Goal: Task Accomplishment & Management: Use online tool/utility

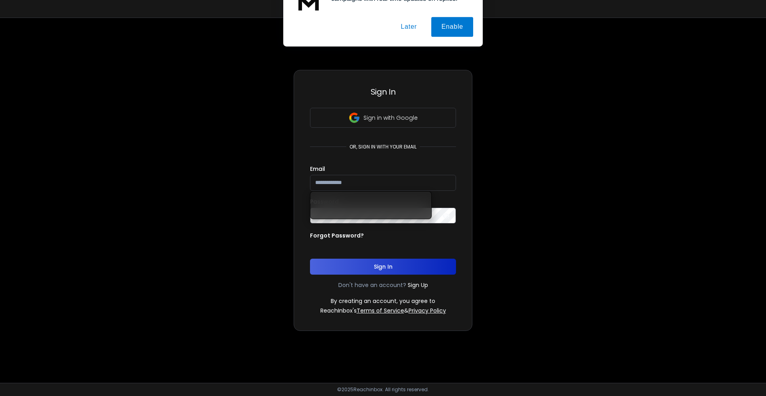
click at [496, 124] on div "Welcome to ReachInbox 10x your leads, meetings and deals. Sign In Sign in with …" at bounding box center [383, 200] width 766 height 333
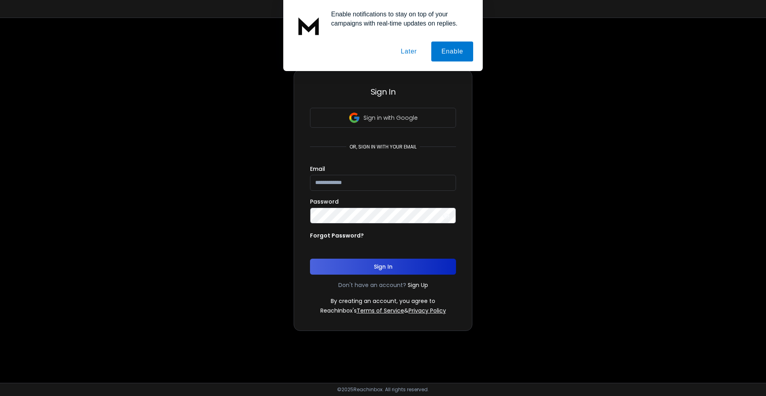
click at [415, 53] on button "Later" at bounding box center [408, 51] width 36 height 20
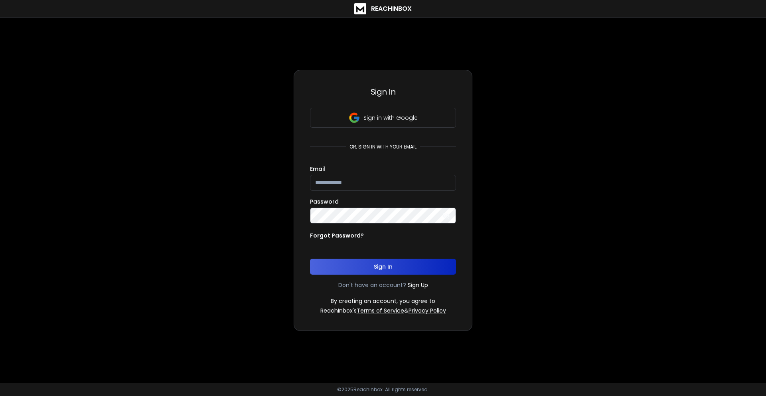
click at [362, 180] on input "email" at bounding box center [383, 183] width 146 height 16
click at [414, 171] on div "Email" at bounding box center [383, 169] width 146 height 6
click at [411, 179] on input "email" at bounding box center [383, 183] width 146 height 16
click at [428, 150] on div "Sign in with Google or, sign in with your email Email Password Forgot Password?…" at bounding box center [383, 211] width 146 height 207
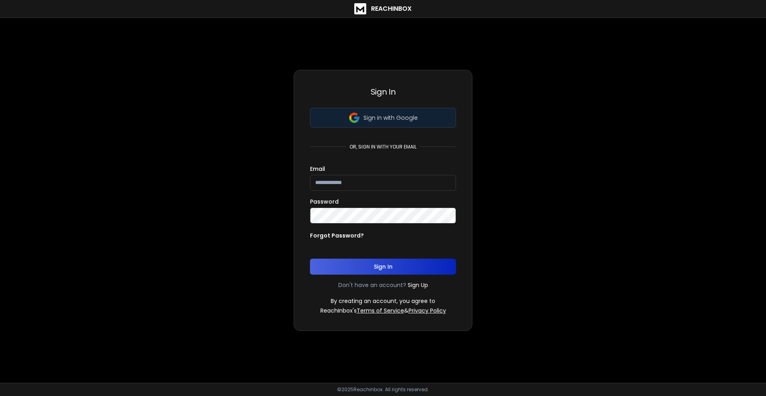
click at [398, 116] on p "Sign in with Google" at bounding box center [390, 118] width 54 height 8
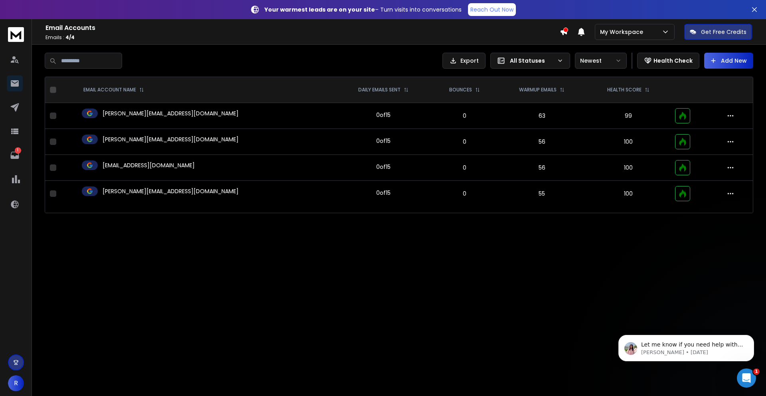
click at [737, 371] on body "Let me know if you need help with anything else! Lakshita • 3w ago" at bounding box center [685, 346] width 153 height 50
click at [739, 376] on icon "Open Intercom Messenger" at bounding box center [745, 376] width 13 height 13
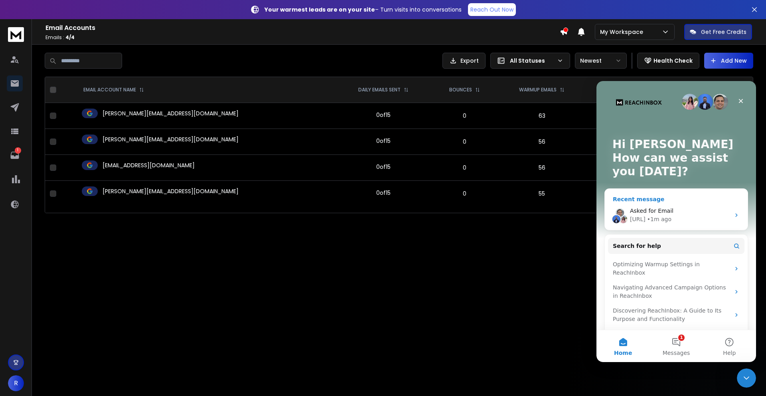
click at [671, 217] on div "• 1m ago" at bounding box center [659, 219] width 24 height 8
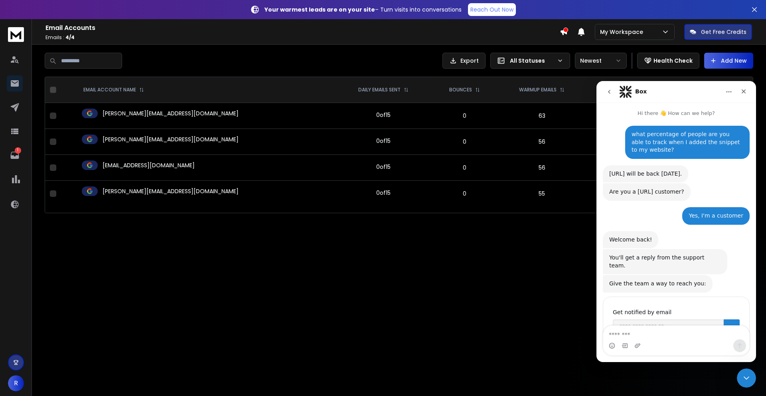
scroll to position [25, 0]
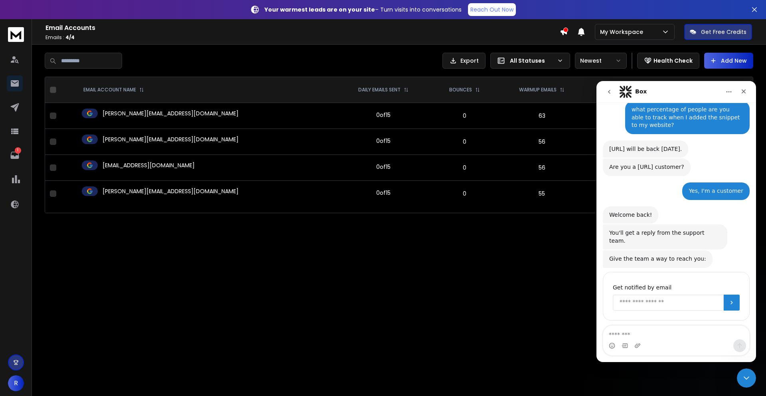
click at [656, 294] on input "Enter your email" at bounding box center [668, 302] width 111 height 16
type input "**********"
click at [735, 296] on button "Submit" at bounding box center [731, 302] width 16 height 16
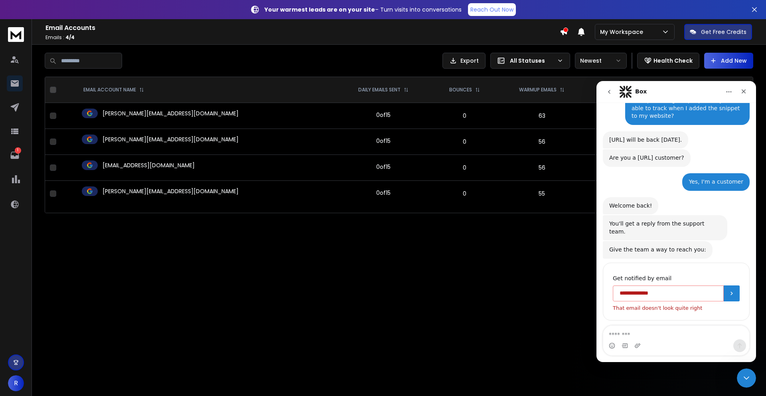
click at [666, 285] on input "**********" at bounding box center [668, 293] width 111 height 16
click at [619, 285] on input "**********" at bounding box center [668, 293] width 111 height 16
click at [700, 289] on input "**********" at bounding box center [668, 293] width 111 height 16
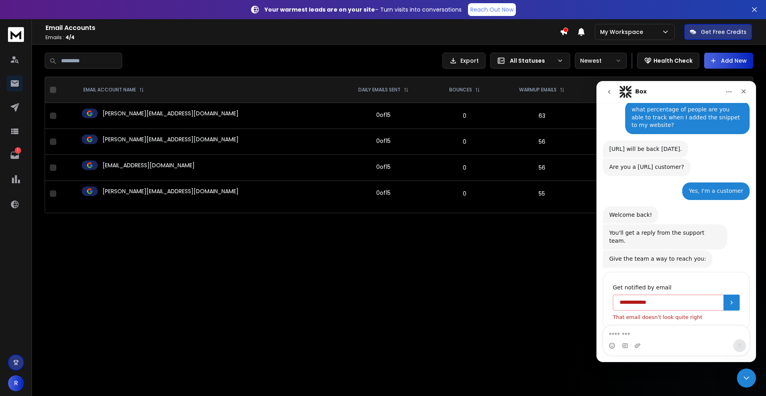
type input "**********"
click at [698, 294] on input "**********" at bounding box center [668, 302] width 111 height 16
click at [719, 250] on div "Give the team a way to reach you: Box • 1m ago" at bounding box center [676, 259] width 147 height 18
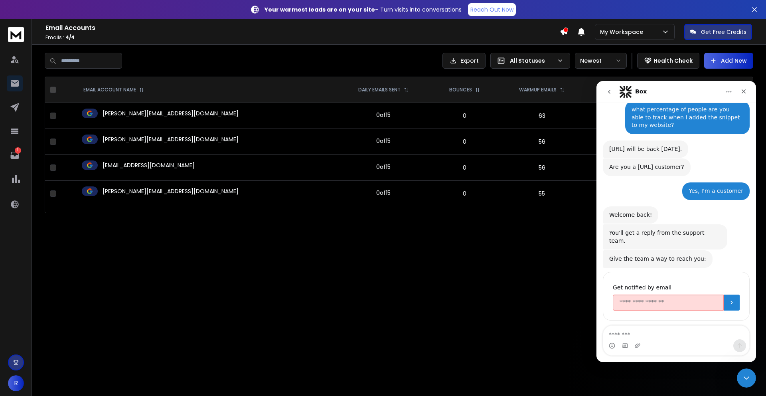
click at [606, 89] on icon "go back" at bounding box center [609, 92] width 6 height 6
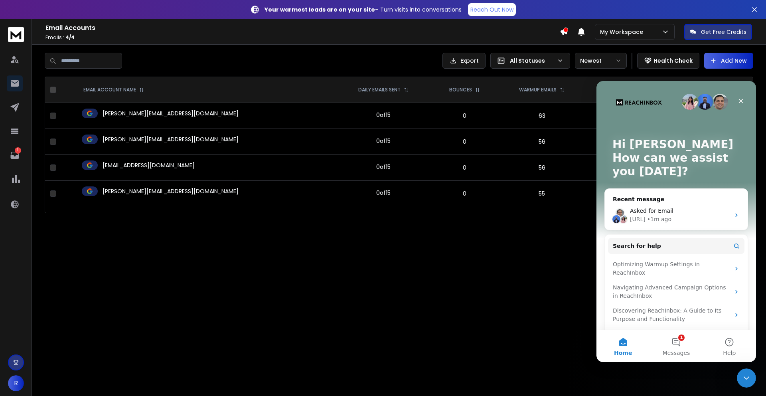
scroll to position [0, 0]
click at [742, 104] on icon "Close" at bounding box center [740, 101] width 6 height 6
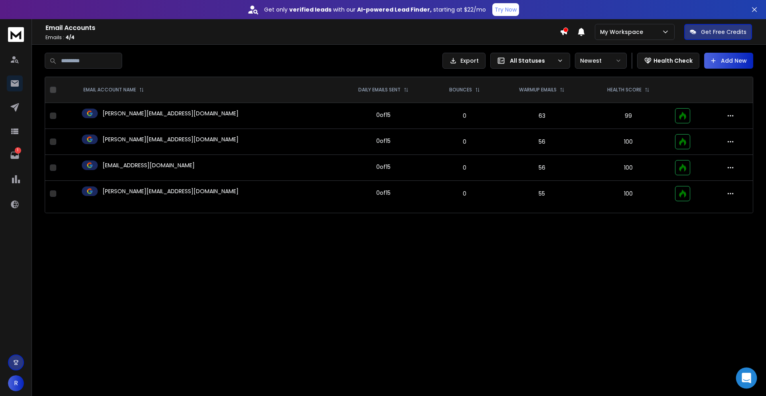
click at [742, 370] on div "Open Intercom Messenger" at bounding box center [746, 377] width 21 height 21
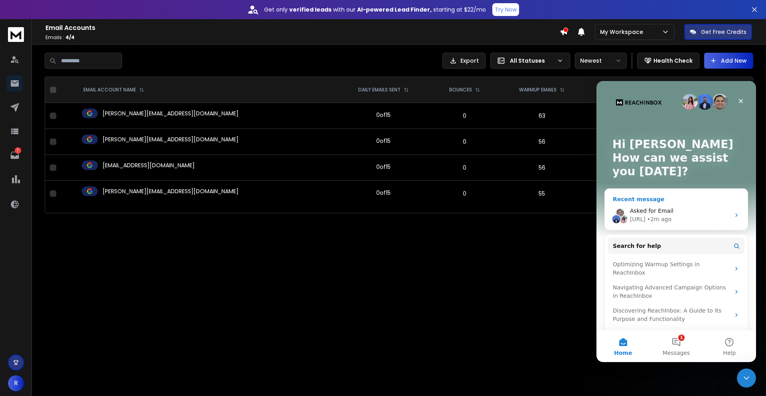
click at [697, 219] on div "ReachInbox.ai • 2m ago" at bounding box center [680, 219] width 100 height 8
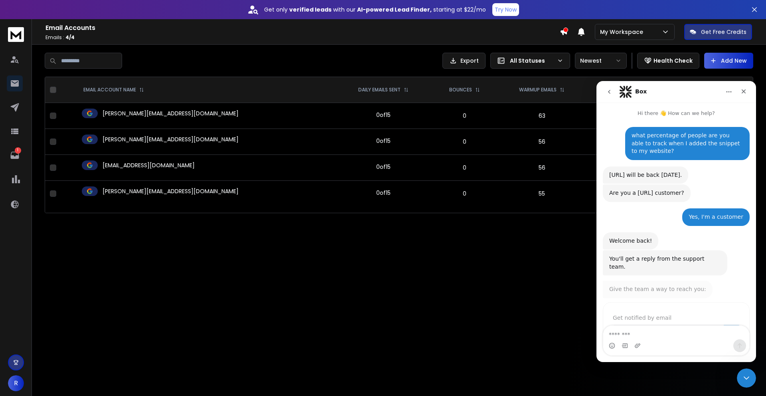
scroll to position [1, 0]
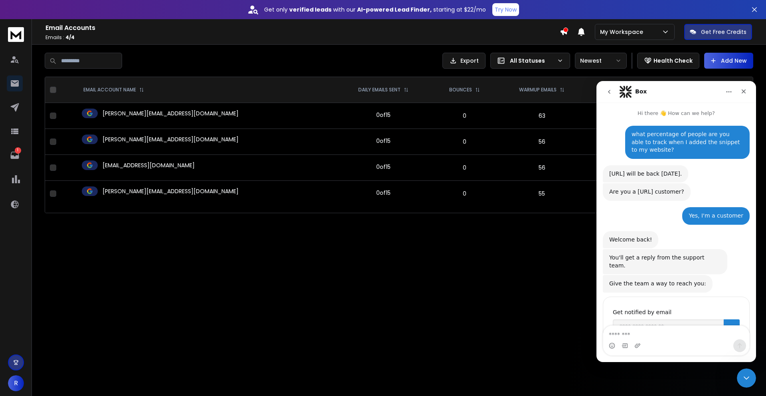
drag, startPoint x: 606, startPoint y: 95, endPoint x: 608, endPoint y: 99, distance: 5.0
click at [606, 95] on icon "go back" at bounding box center [609, 92] width 6 height 6
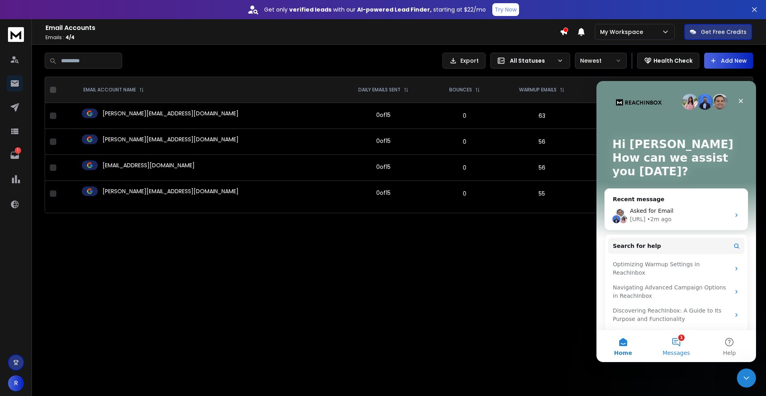
click at [687, 346] on button "1 Messages" at bounding box center [675, 346] width 53 height 32
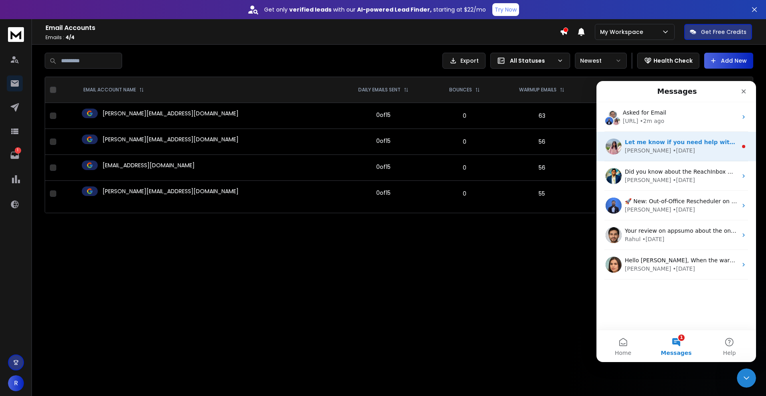
click at [672, 151] on div "• 3w ago" at bounding box center [683, 150] width 22 height 8
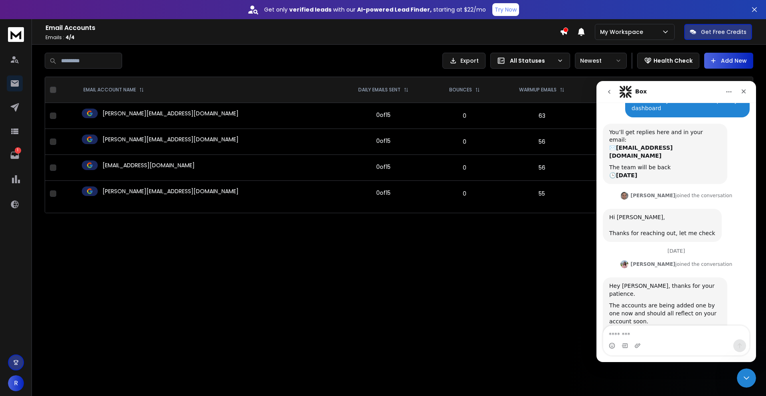
scroll to position [109, 0]
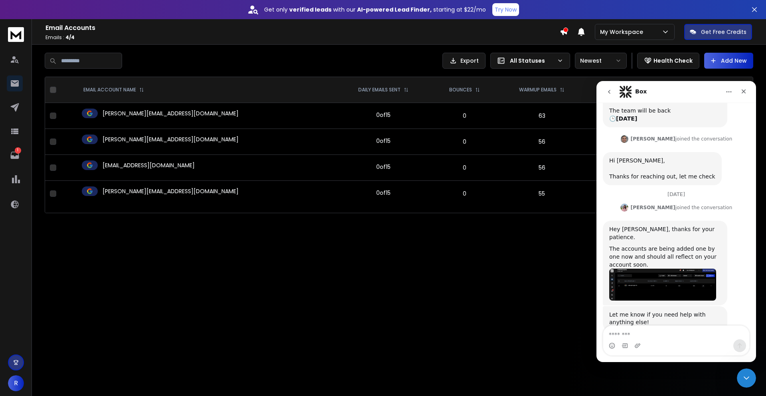
click at [656, 268] on img "Lakshita says…" at bounding box center [662, 284] width 107 height 32
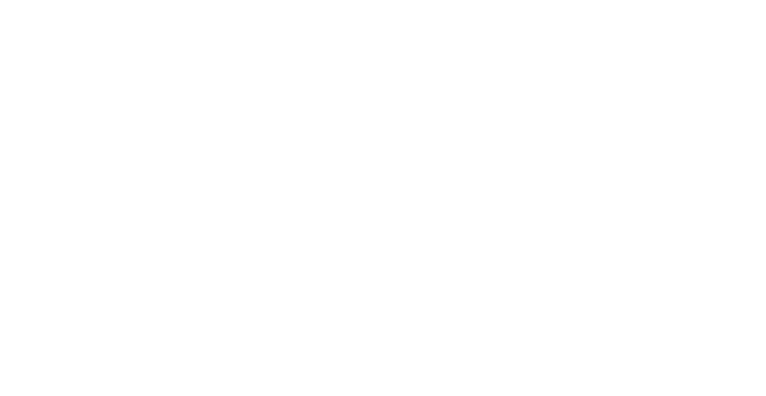
scroll to position [0, 0]
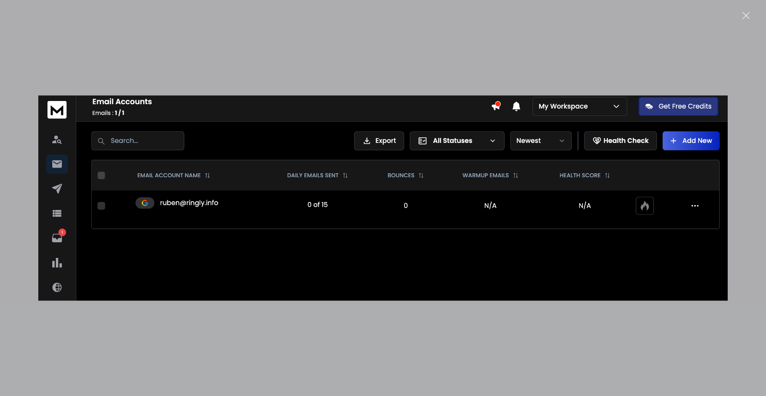
click at [680, 316] on div "Intercom messenger" at bounding box center [383, 198] width 766 height 396
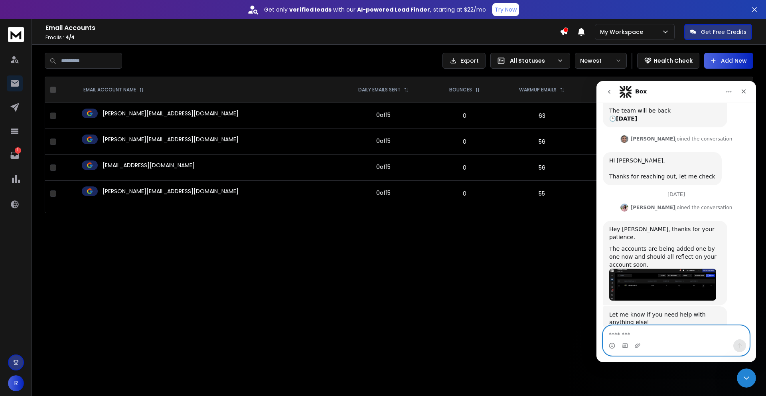
click at [629, 334] on textarea "Message…" at bounding box center [676, 332] width 146 height 14
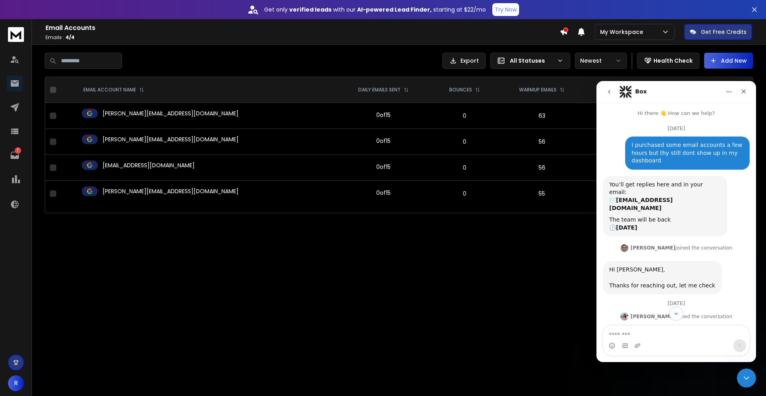
click at [605, 93] on button "go back" at bounding box center [608, 91] width 15 height 15
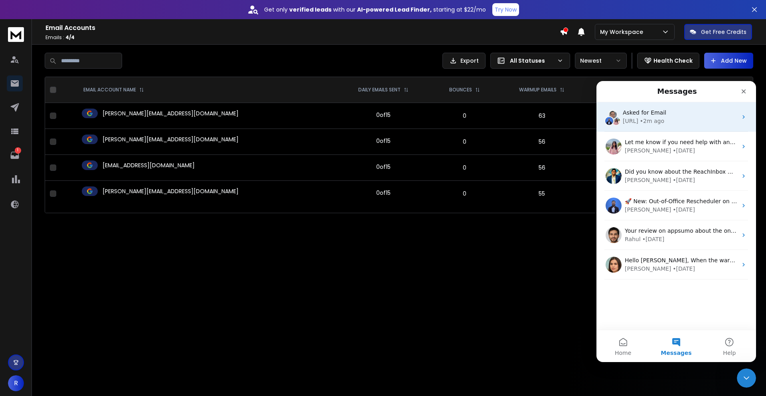
click at [646, 114] on span "Asked for Email" at bounding box center [644, 112] width 43 height 6
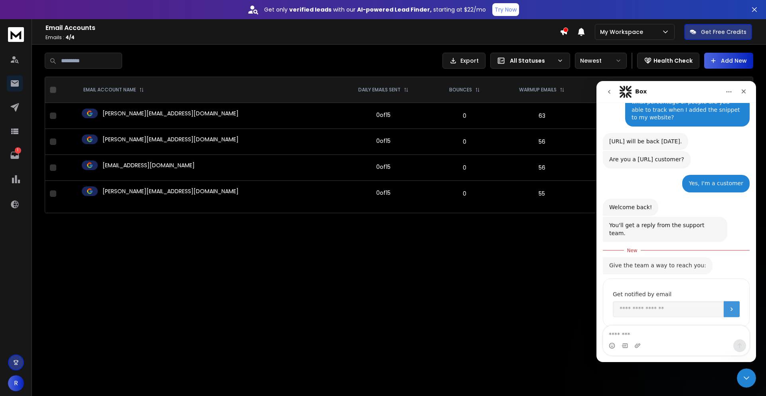
scroll to position [38, 0]
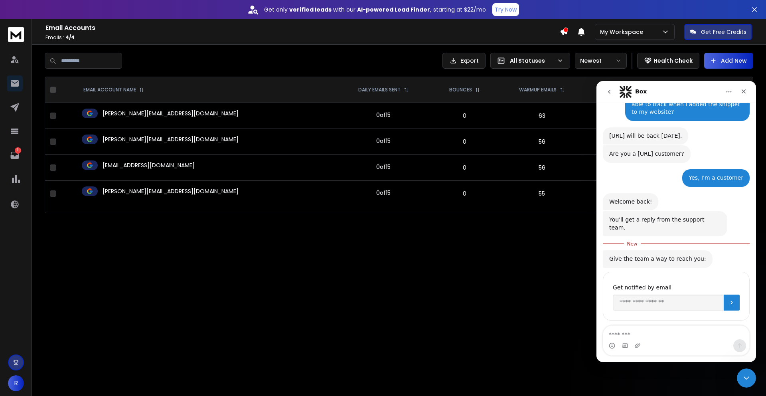
click at [674, 110] on div "what percentage of people are you able to track when I added the snippet to my …" at bounding box center [687, 105] width 112 height 24
copy div "what percentage of people are you able to track when I added the snippet to my …"
click at [603, 92] on button "go back" at bounding box center [608, 91] width 15 height 15
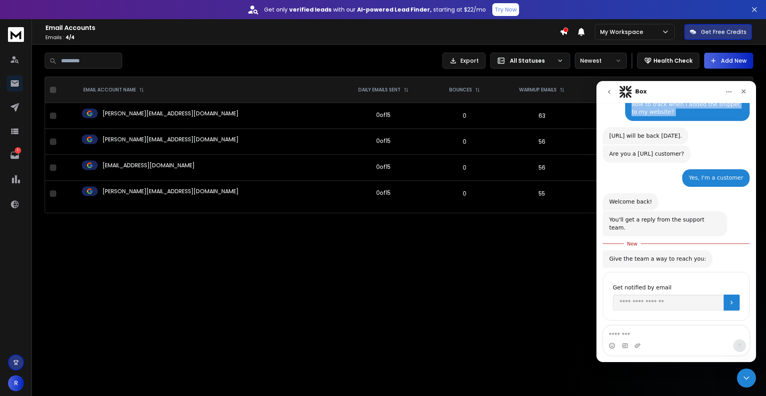
scroll to position [0, 0]
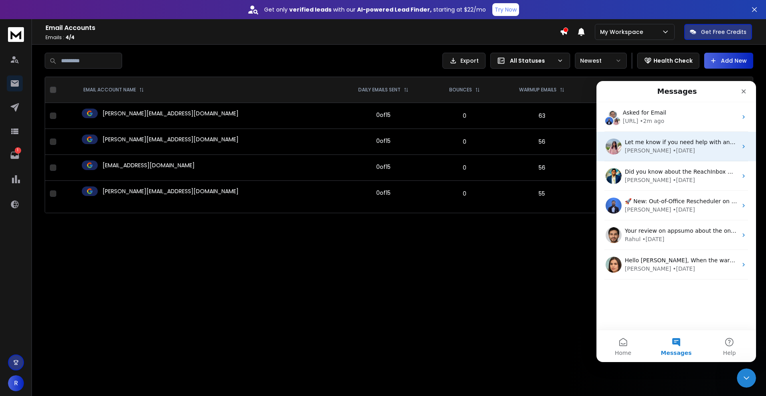
click at [670, 152] on div "Lakshita • 3w ago" at bounding box center [681, 150] width 112 height 8
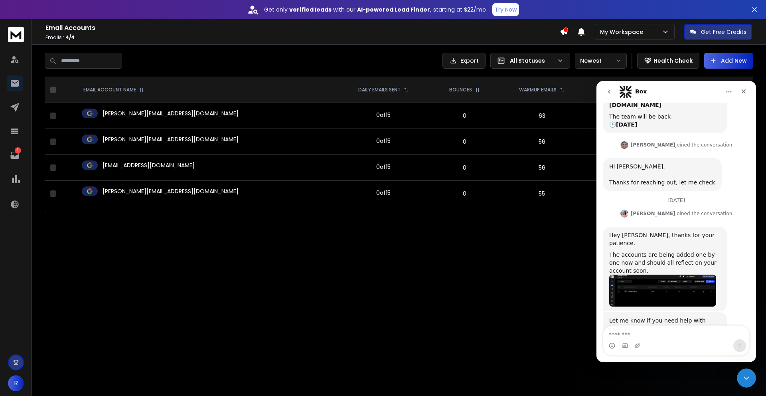
scroll to position [109, 0]
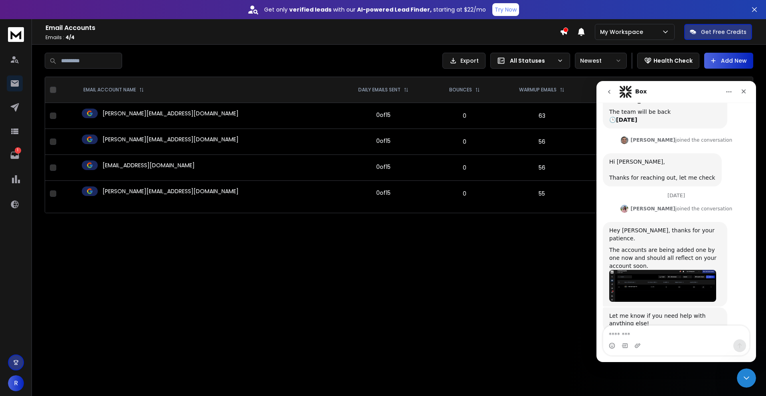
click at [651, 341] on div "Intercom messenger" at bounding box center [676, 345] width 146 height 13
click at [646, 331] on textarea "Message…" at bounding box center [676, 332] width 146 height 14
paste textarea "**********"
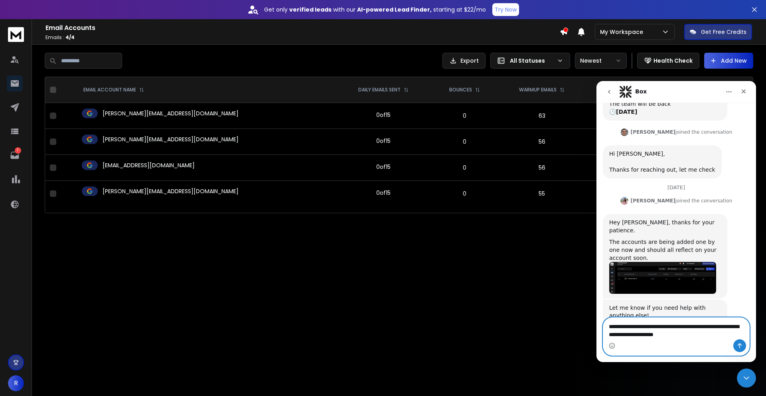
type textarea "**********"
click at [739, 343] on icon "Send a message…" at bounding box center [739, 345] width 6 height 6
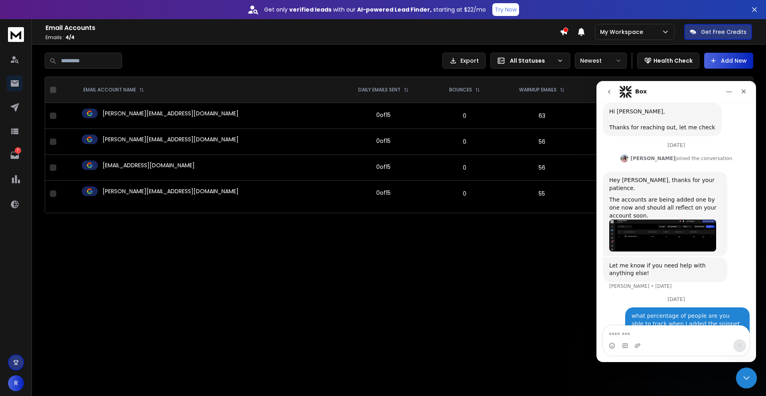
click at [744, 372] on icon "Close Intercom Messenger" at bounding box center [745, 377] width 10 height 10
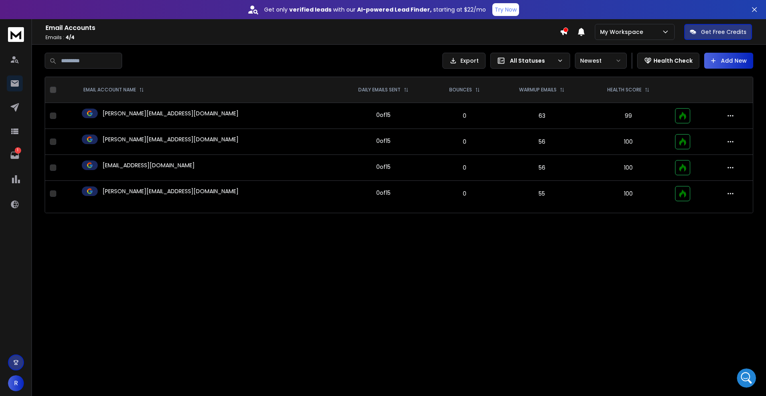
click at [295, 12] on strong "verified leads" at bounding box center [310, 10] width 42 height 8
click at [279, 6] on p "Get only verified leads with our AI-powered Lead Finder, starting at $22/mo" at bounding box center [375, 10] width 222 height 8
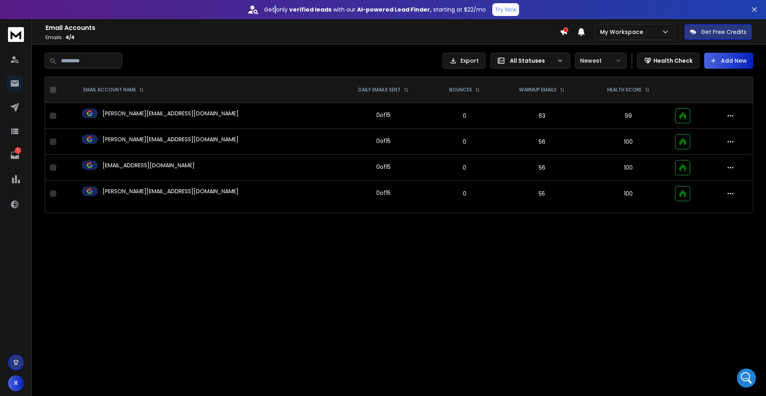
click at [279, 6] on p "Get only verified leads with our AI-powered Lead Finder, starting at $22/mo" at bounding box center [375, 10] width 222 height 8
click at [276, 12] on p "Get only verified leads with our AI-powered Lead Finder, starting at $22/mo" at bounding box center [375, 10] width 222 height 8
drag, startPoint x: 274, startPoint y: 12, endPoint x: 386, endPoint y: 9, distance: 112.1
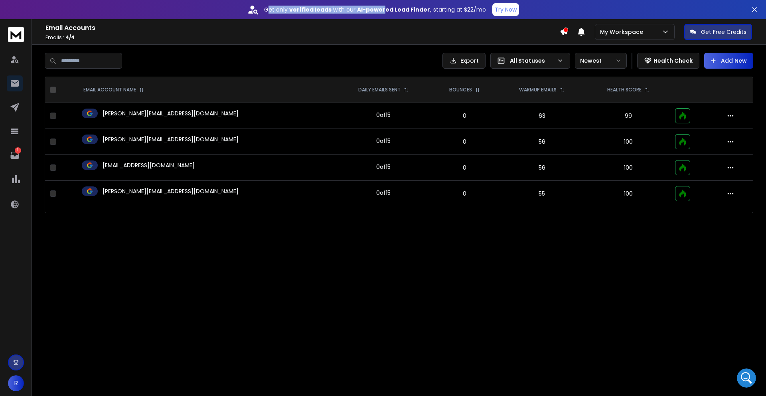
click at [387, 10] on p "Get only verified leads with our AI-powered Lead Finder, starting at $22/mo" at bounding box center [375, 10] width 222 height 8
click at [394, 7] on strong "AI-powered Lead Finder," at bounding box center [394, 10] width 75 height 8
click at [13, 68] on div at bounding box center [16, 60] width 18 height 19
click at [16, 103] on icon at bounding box center [15, 107] width 10 height 10
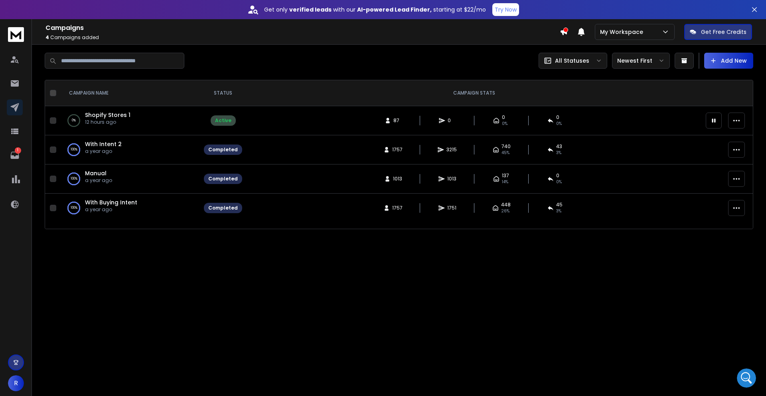
click at [143, 115] on div "0 % Shopify Stores 1 12 hours ago" at bounding box center [129, 120] width 124 height 19
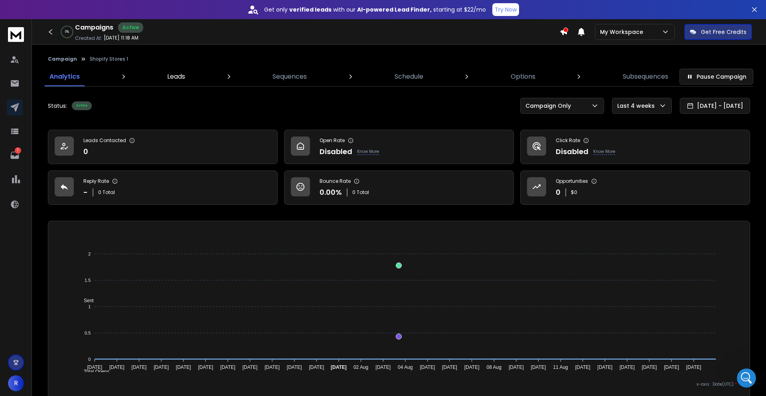
click at [172, 77] on p "Leads" at bounding box center [176, 77] width 18 height 10
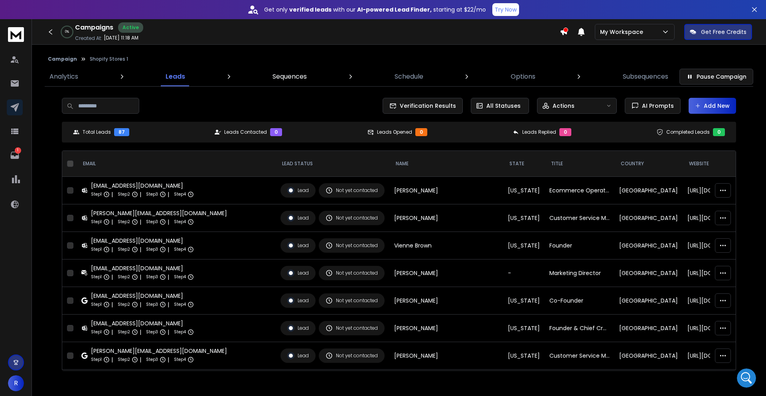
click at [284, 78] on p "Sequences" at bounding box center [289, 77] width 34 height 10
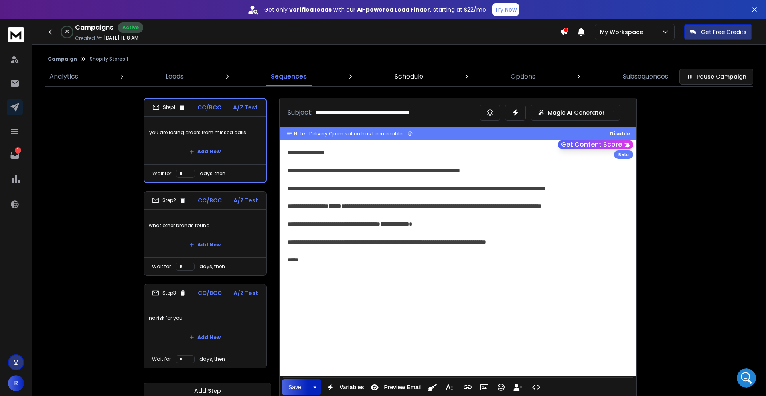
click at [415, 77] on p "Schedule" at bounding box center [408, 77] width 29 height 10
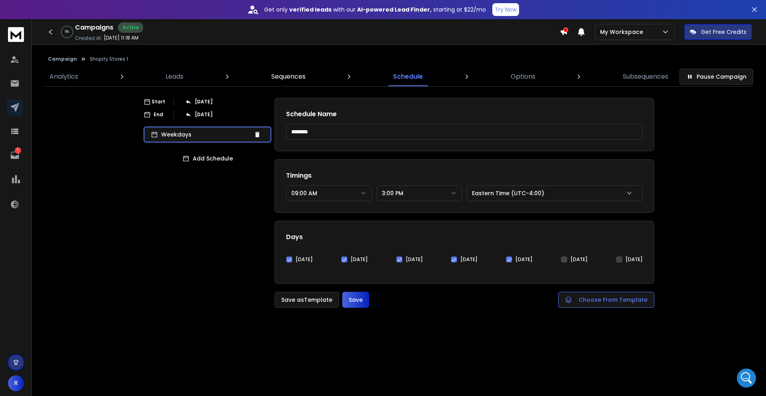
click at [287, 79] on p "Sequences" at bounding box center [288, 77] width 34 height 10
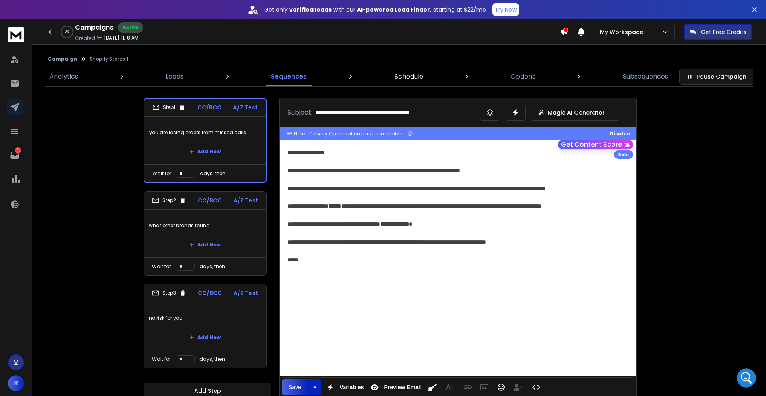
click at [406, 73] on p "Schedule" at bounding box center [408, 77] width 29 height 10
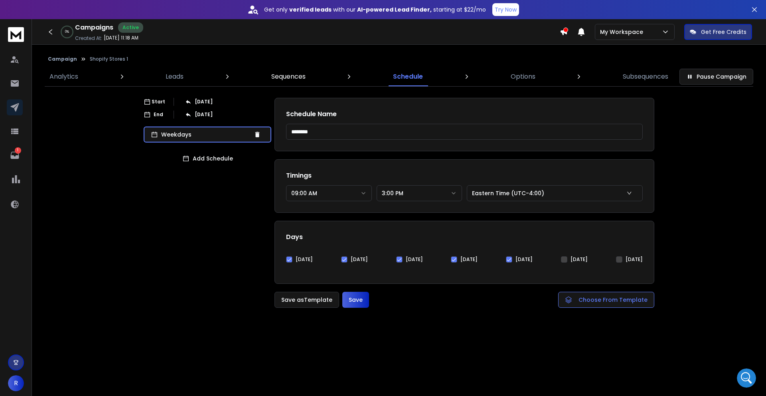
click at [288, 83] on link "Sequences" at bounding box center [288, 76] width 44 height 19
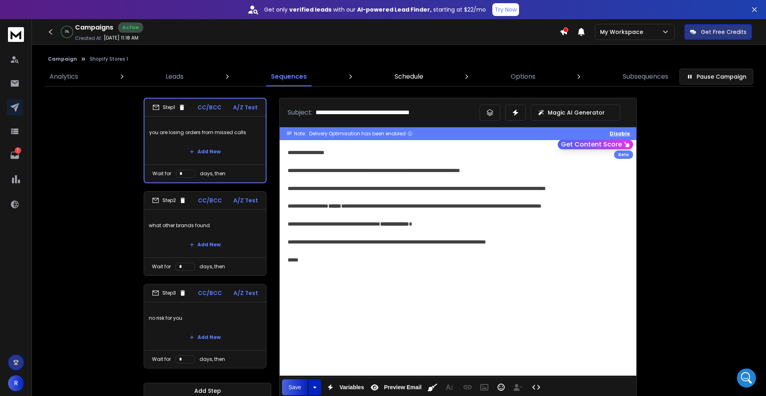
click at [418, 79] on p "Schedule" at bounding box center [408, 77] width 29 height 10
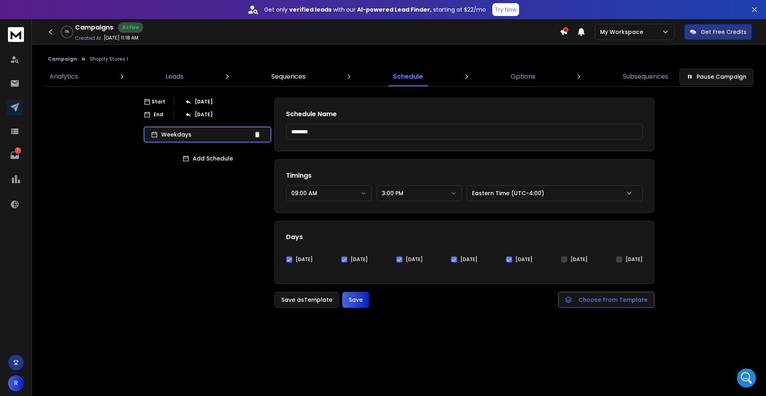
click at [302, 75] on p "Sequences" at bounding box center [288, 77] width 34 height 10
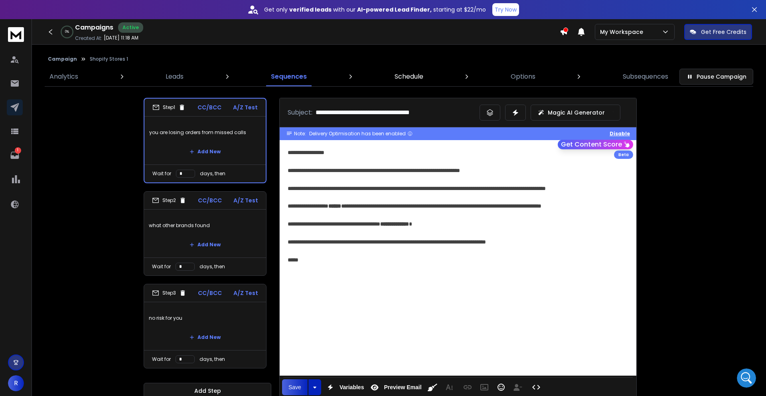
click at [422, 76] on p "Schedule" at bounding box center [408, 77] width 29 height 10
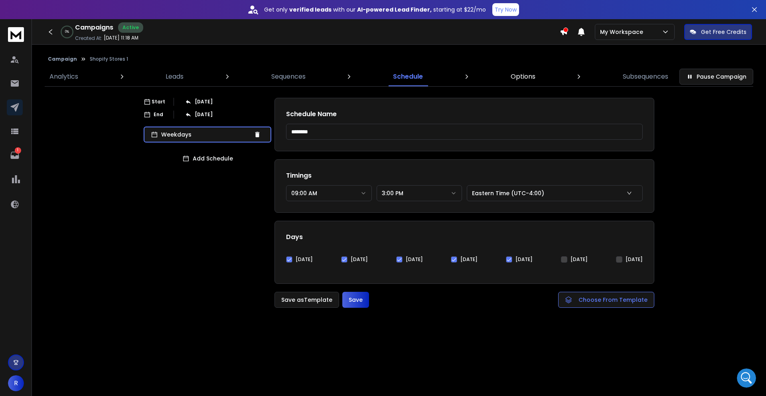
click at [518, 76] on p "Options" at bounding box center [522, 77] width 25 height 10
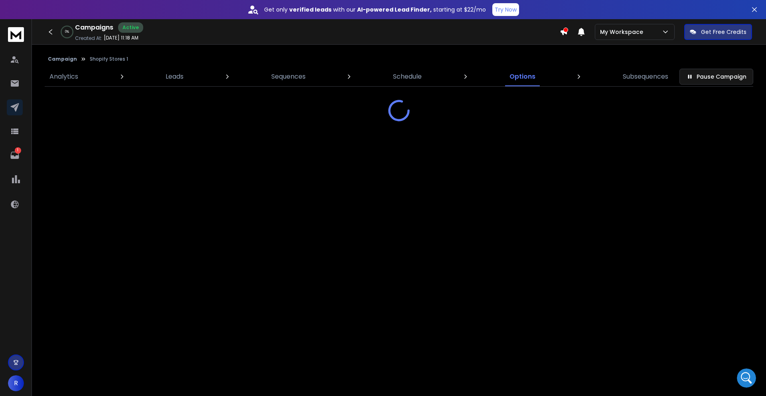
select select "*"
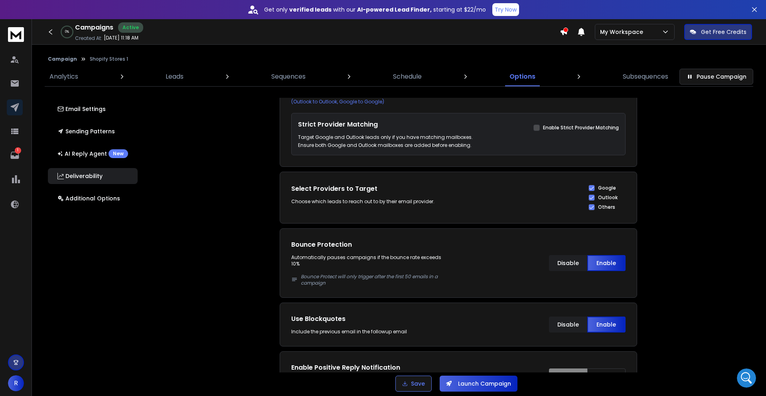
scroll to position [837, 0]
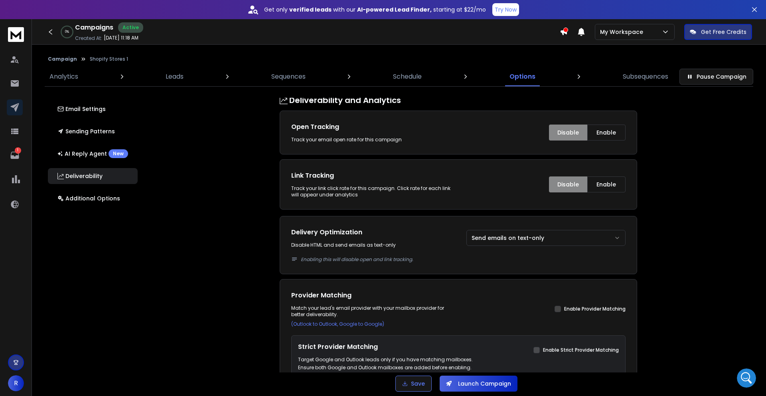
click at [529, 81] on p "Options" at bounding box center [522, 77] width 26 height 10
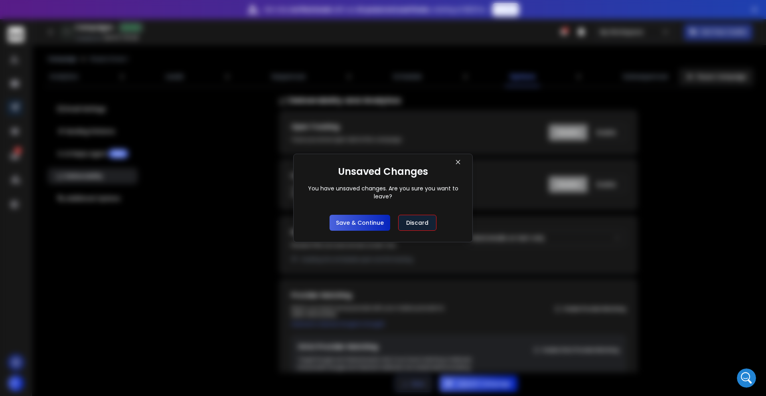
click at [459, 163] on icon at bounding box center [458, 162] width 4 height 4
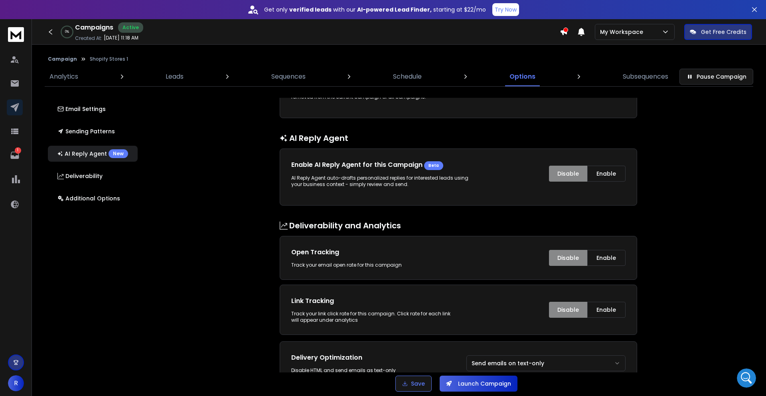
scroll to position [772, 0]
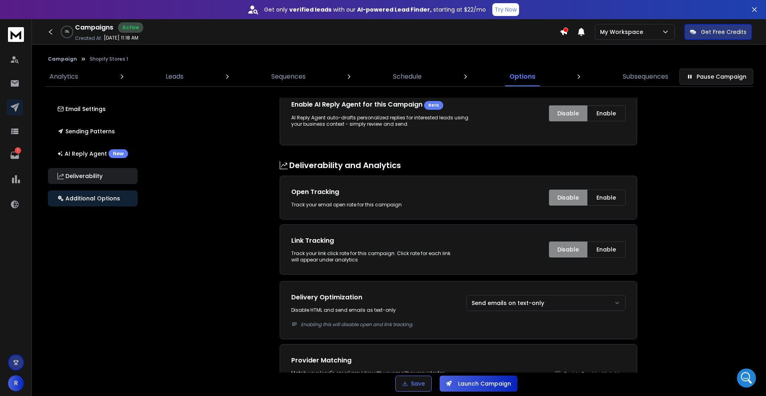
click at [93, 198] on p "Additional Options" at bounding box center [88, 198] width 63 height 8
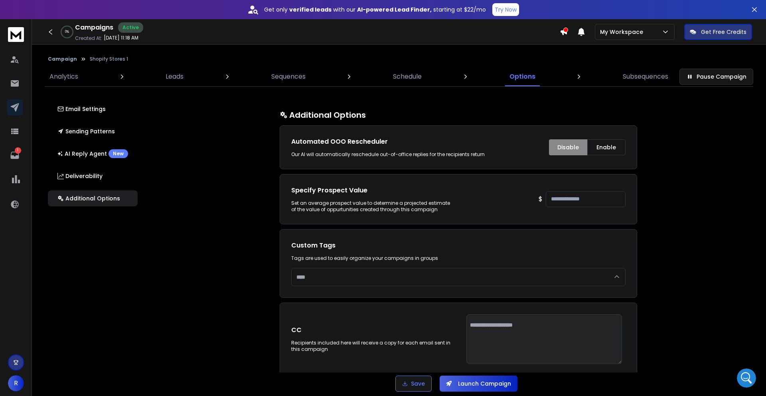
scroll to position [1371, 0]
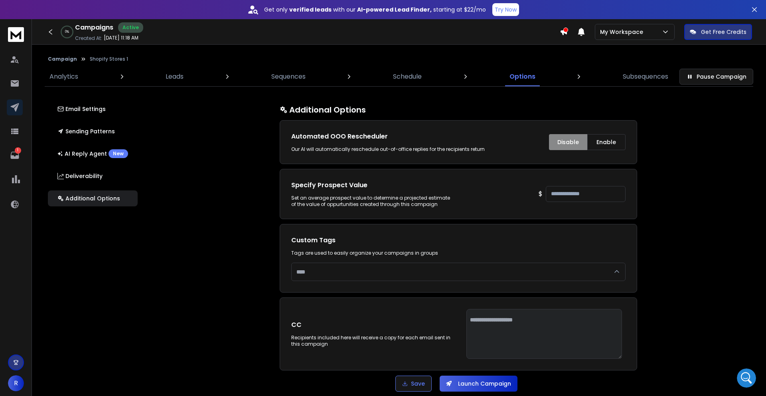
click at [552, 77] on div "Analytics Leads Sequences Schedule Options Subsequences" at bounding box center [359, 76] width 628 height 19
click at [631, 77] on p "Subsequences" at bounding box center [645, 77] width 45 height 10
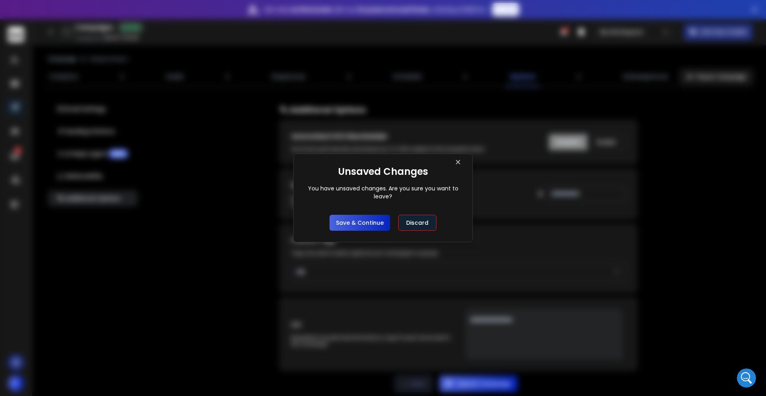
click at [369, 219] on button "Save & Continue" at bounding box center [359, 223] width 61 height 16
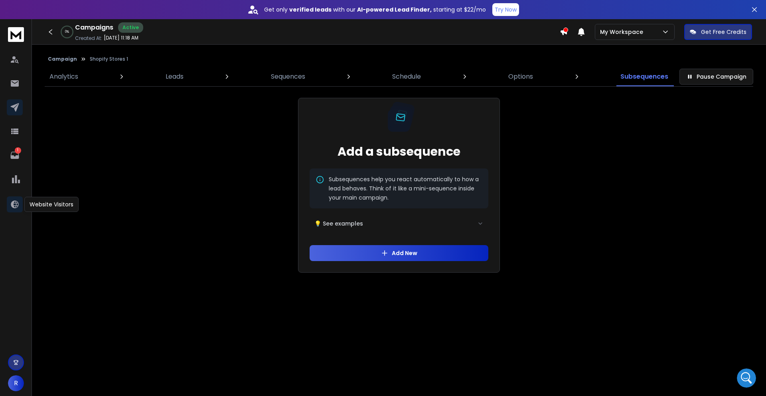
click at [20, 204] on link at bounding box center [15, 204] width 16 height 16
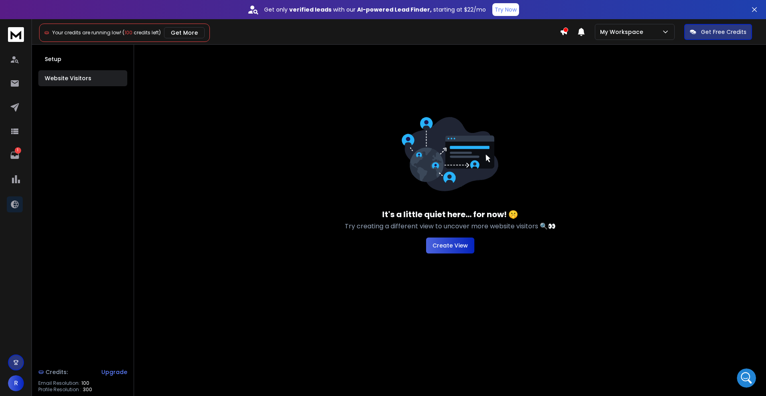
click at [461, 244] on button "Create View" at bounding box center [450, 245] width 48 height 16
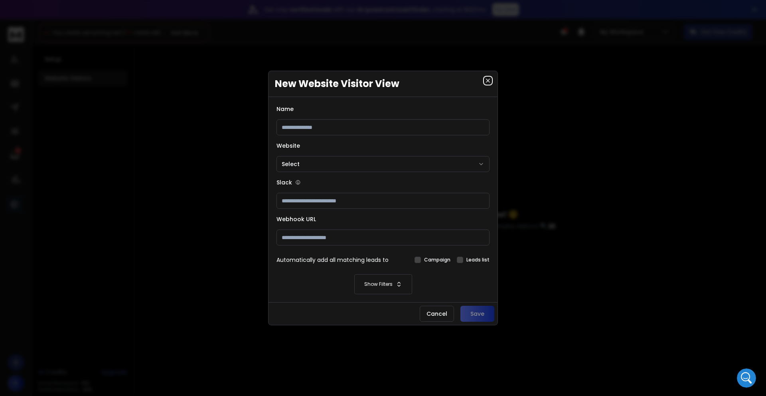
click at [488, 82] on icon "button" at bounding box center [488, 80] width 6 height 6
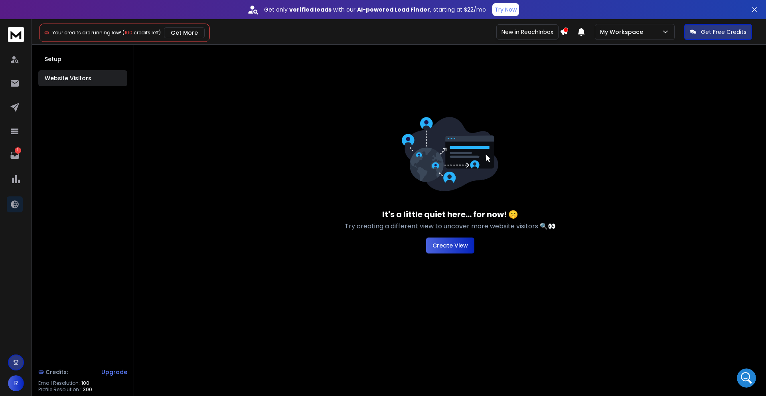
click at [563, 29] on icon at bounding box center [564, 32] width 8 height 8
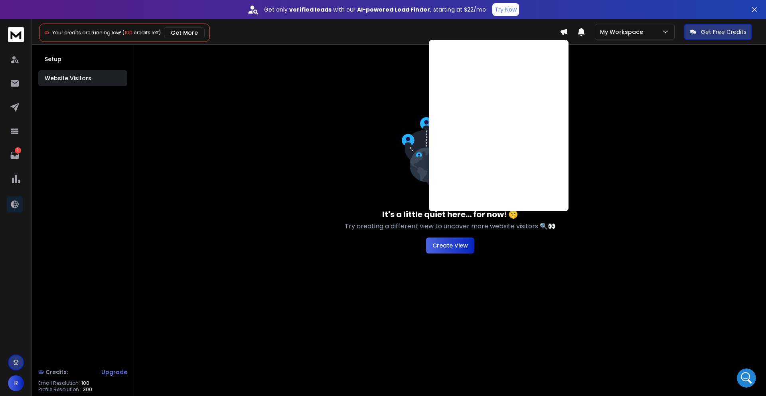
click at [593, 185] on div "It's a little quiet here... for now! 🤫 Try creating a different view to uncover…" at bounding box center [450, 179] width 613 height 257
